Goal: Task Accomplishment & Management: Use online tool/utility

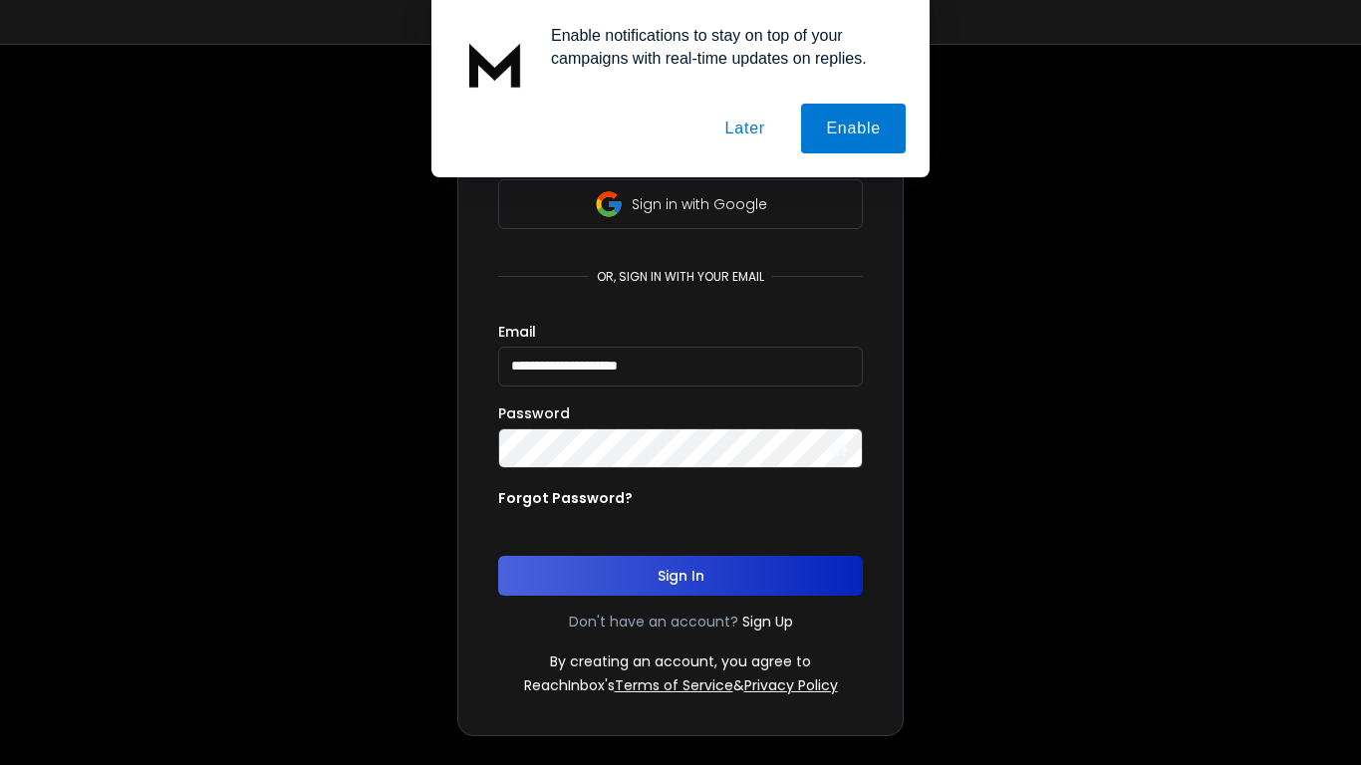
type input "**********"
click at [680, 575] on button "Sign In" at bounding box center [680, 576] width 365 height 40
